Goal: Communication & Community: Answer question/provide support

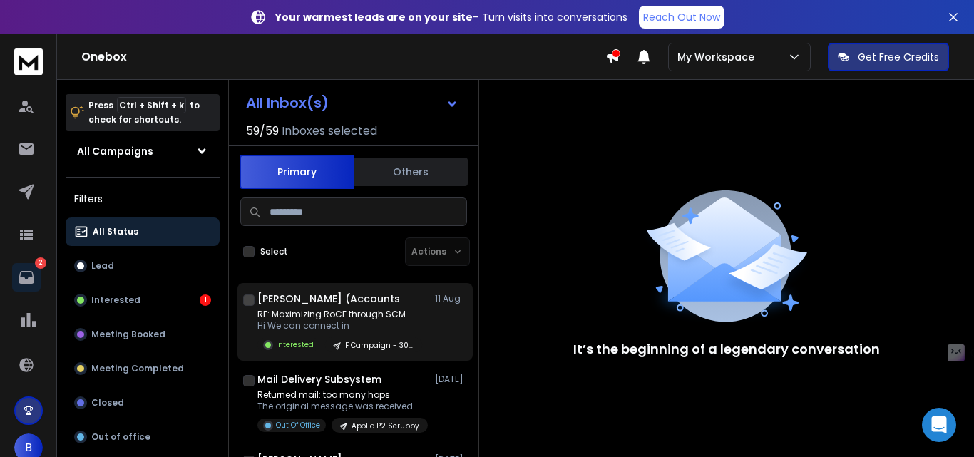
click at [440, 319] on div "RE: Maximizing RoCE through SCM Hi We can connect in Interested F Campaign - 30…" at bounding box center [362, 330] width 210 height 43
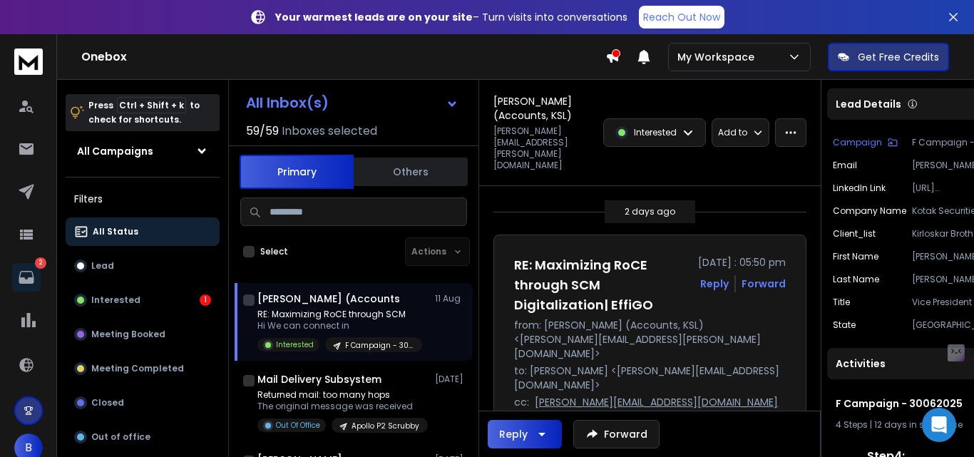
click at [516, 430] on div "Reply" at bounding box center [513, 434] width 29 height 14
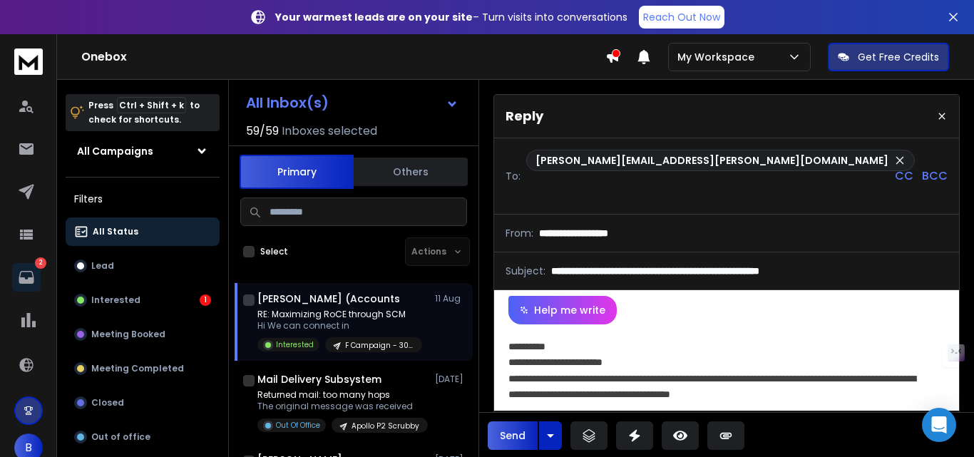
click at [505, 368] on div "**********" at bounding box center [726, 367] width 465 height 86
click at [505, 428] on button "Send" at bounding box center [513, 435] width 50 height 29
drag, startPoint x: 845, startPoint y: 238, endPoint x: 569, endPoint y: 240, distance: 275.8
click at [569, 264] on input "**********" at bounding box center [749, 271] width 396 height 14
click at [626, 177] on input at bounding box center [576, 190] width 100 height 26
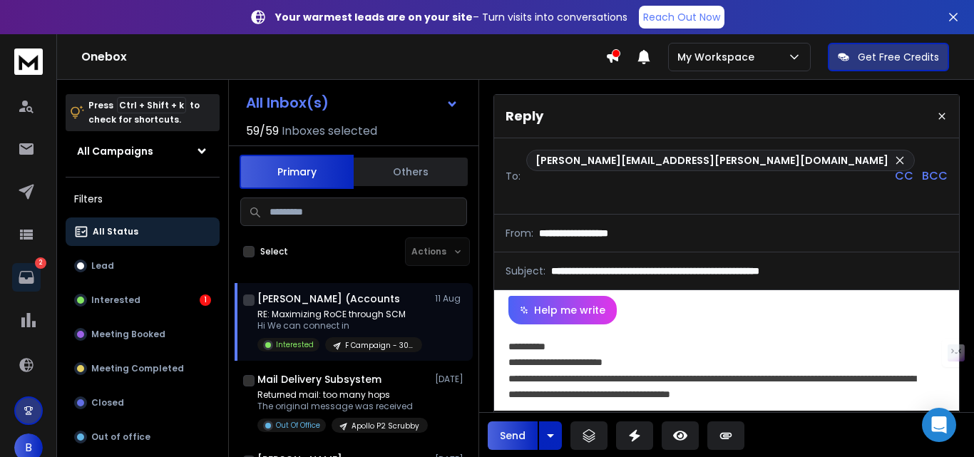
click at [894, 167] on p "CC" at bounding box center [903, 175] width 19 height 17
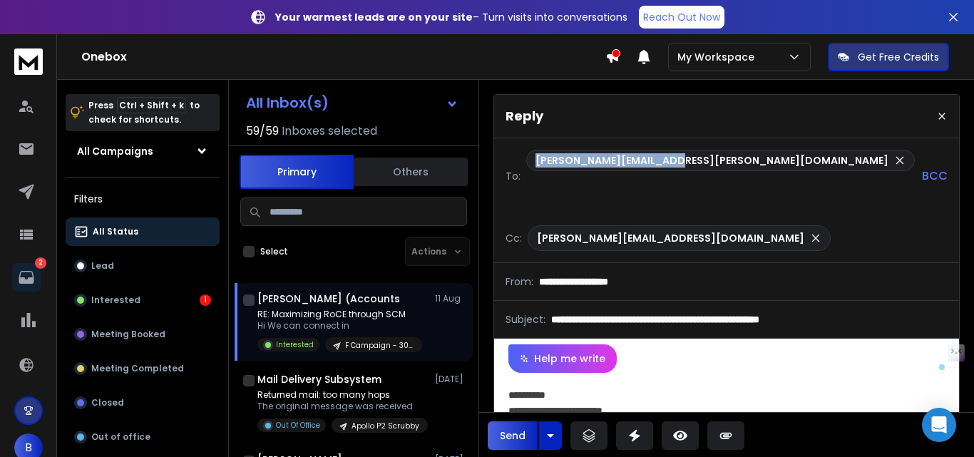
drag, startPoint x: 676, startPoint y: 162, endPoint x: 534, endPoint y: 161, distance: 141.8
click at [535, 161] on p "[PERSON_NAME][EMAIL_ADDRESS][PERSON_NAME][DOMAIN_NAME]" at bounding box center [711, 160] width 353 height 14
copy p "[PERSON_NAME][EMAIL_ADDRESS][PERSON_NAME][DOMAIN_NAME]"
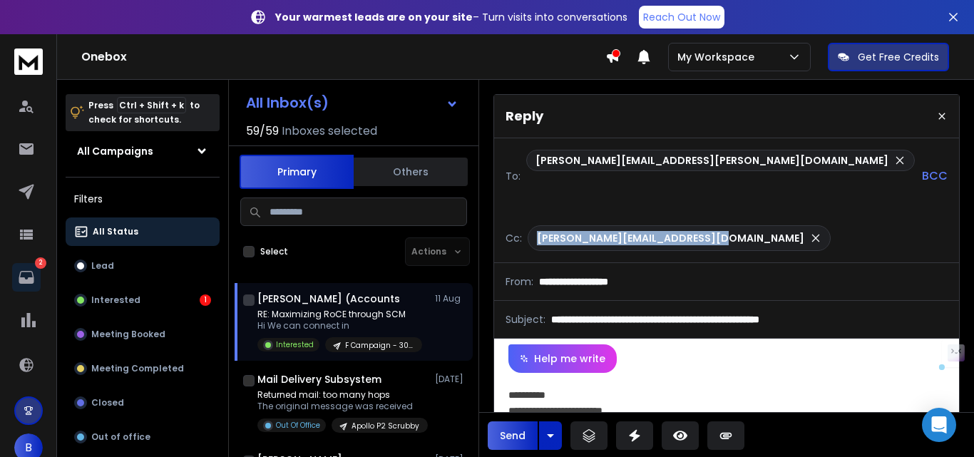
drag, startPoint x: 536, startPoint y: 208, endPoint x: 716, endPoint y: 209, distance: 180.3
click at [716, 231] on p "[PERSON_NAME][EMAIL_ADDRESS][DOMAIN_NAME]" at bounding box center [670, 238] width 267 height 14
copy p "[PERSON_NAME][EMAIL_ADDRESS][DOMAIN_NAME]"
